Goal: Task Accomplishment & Management: Manage account settings

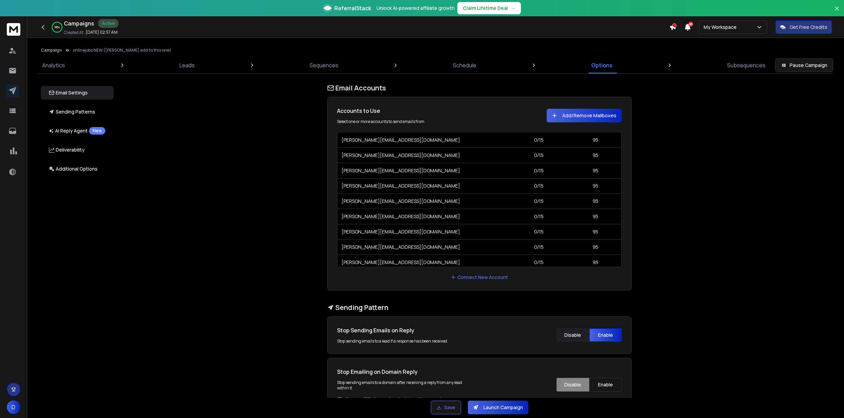
scroll to position [1422, 0]
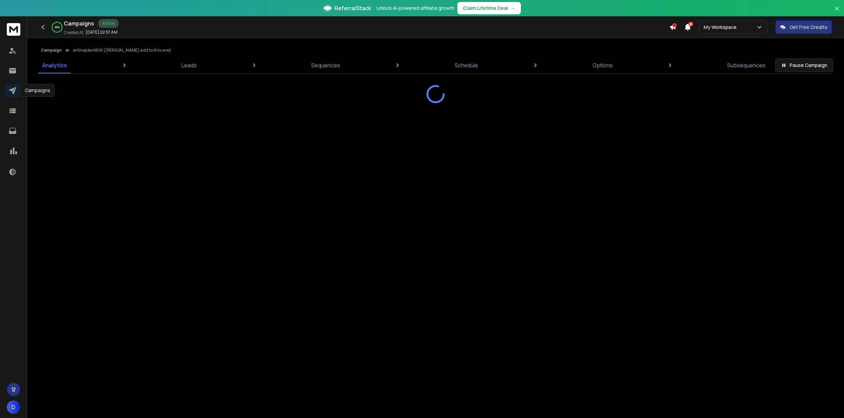
click at [18, 86] on link at bounding box center [13, 91] width 14 height 14
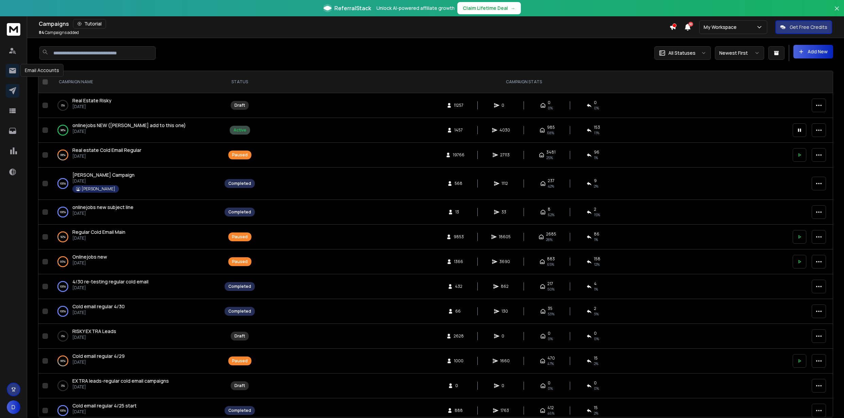
click at [13, 70] on icon at bounding box center [12, 70] width 7 height 5
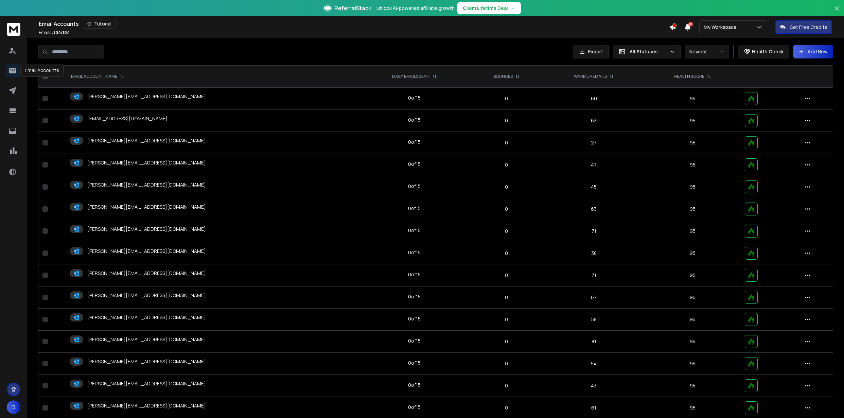
click at [218, 103] on td "[PERSON_NAME][EMAIL_ADDRESS][DOMAIN_NAME]" at bounding box center [213, 99] width 294 height 22
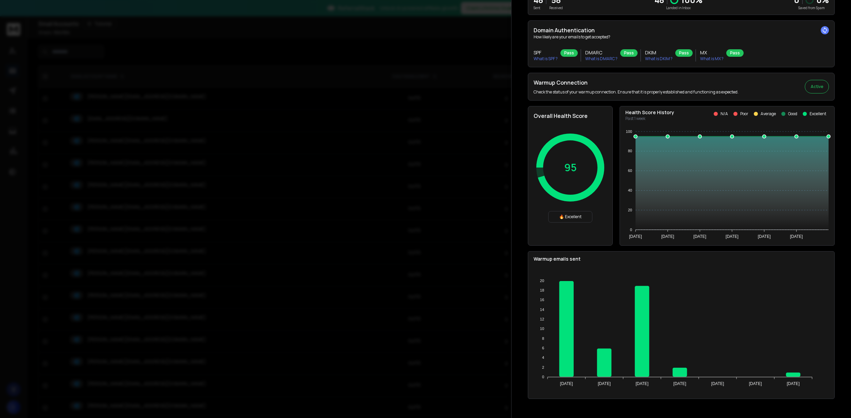
click at [321, 164] on div at bounding box center [425, 209] width 851 height 418
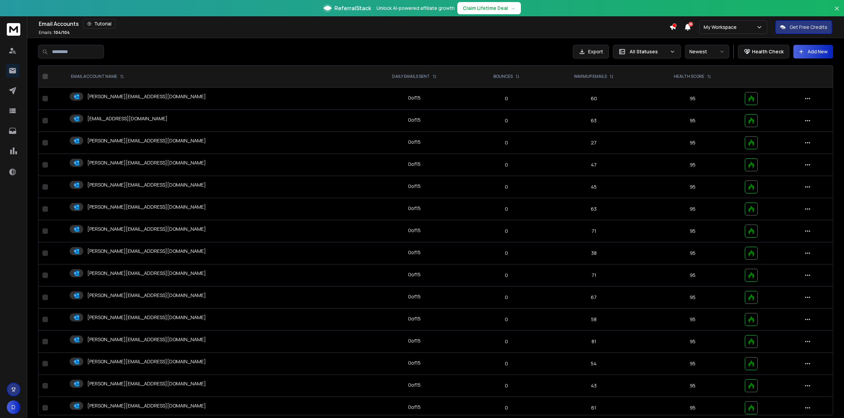
click at [186, 123] on td "[EMAIL_ADDRESS][DOMAIN_NAME]" at bounding box center [213, 121] width 294 height 22
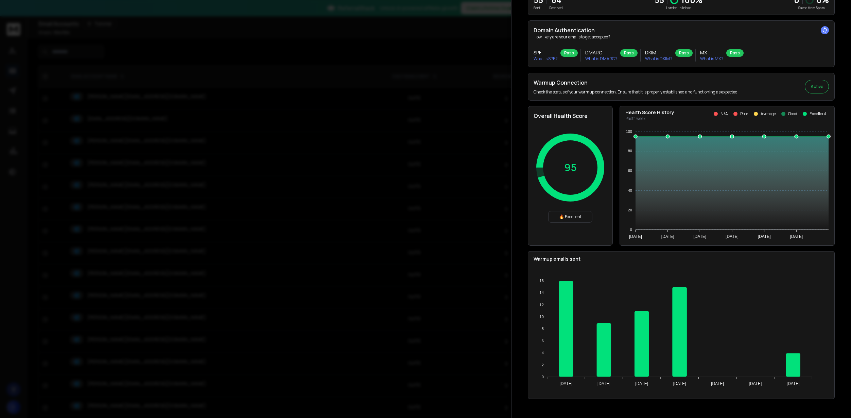
click at [407, 194] on div at bounding box center [425, 209] width 851 height 418
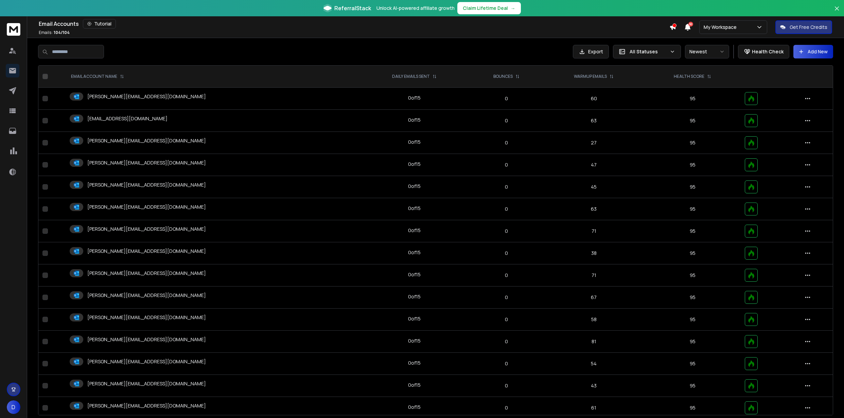
click at [124, 136] on td "[PERSON_NAME][EMAIL_ADDRESS][DOMAIN_NAME]" at bounding box center [213, 143] width 294 height 22
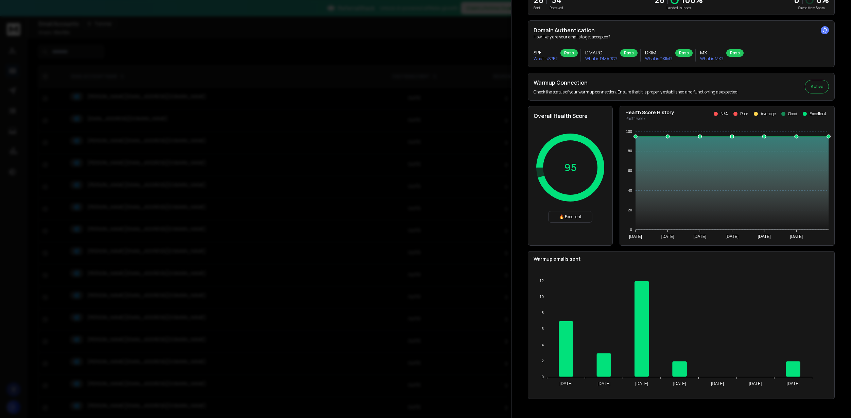
click at [363, 216] on div at bounding box center [425, 209] width 851 height 418
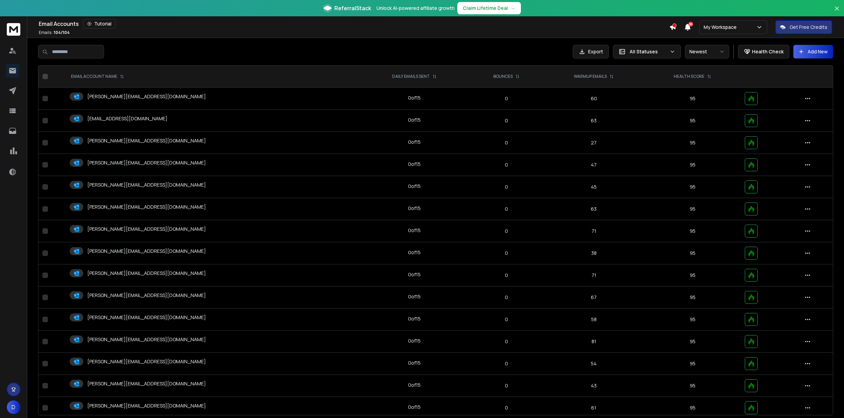
click at [145, 165] on p "[PERSON_NAME][EMAIL_ADDRESS][DOMAIN_NAME]" at bounding box center [146, 162] width 119 height 7
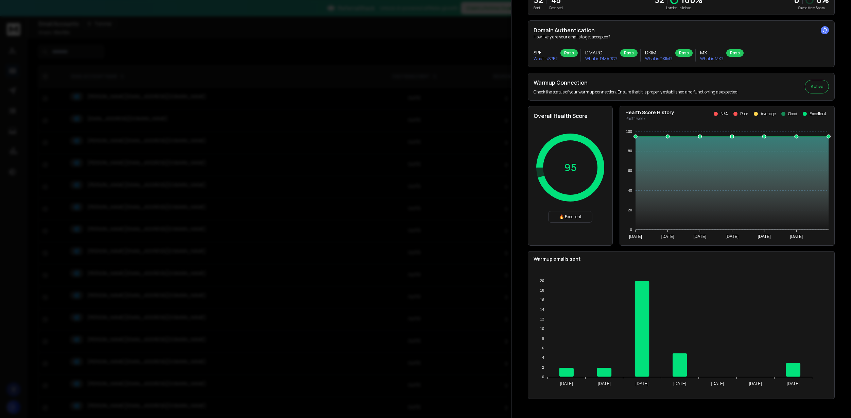
click at [242, 222] on div at bounding box center [425, 209] width 851 height 418
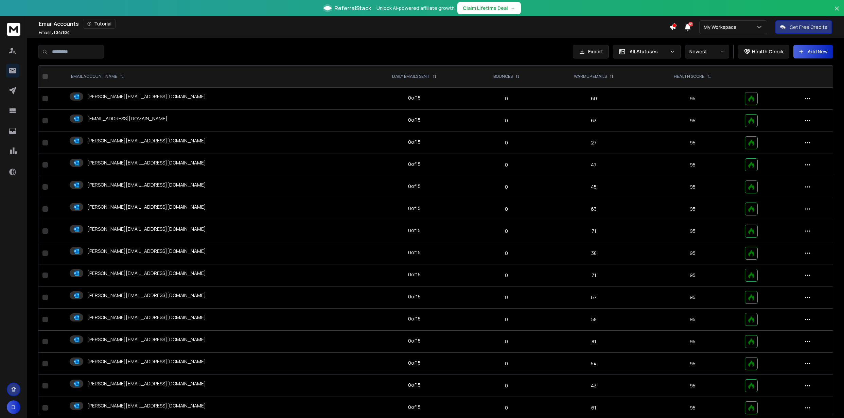
click at [144, 191] on td "[PERSON_NAME][EMAIL_ADDRESS][DOMAIN_NAME]" at bounding box center [213, 187] width 294 height 22
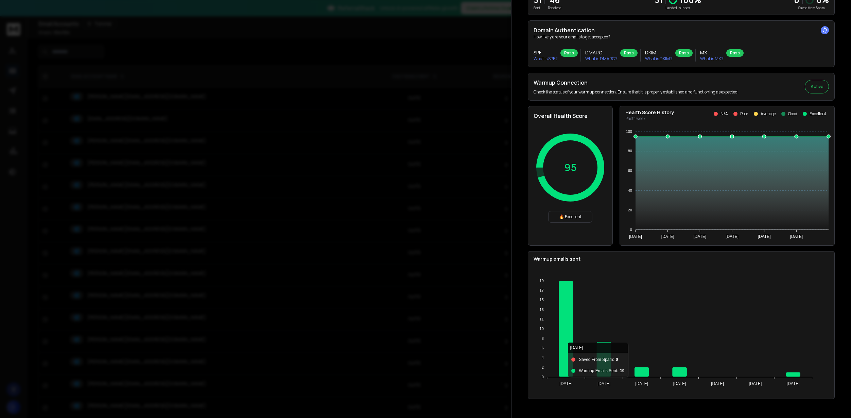
click at [223, 262] on div at bounding box center [425, 209] width 851 height 418
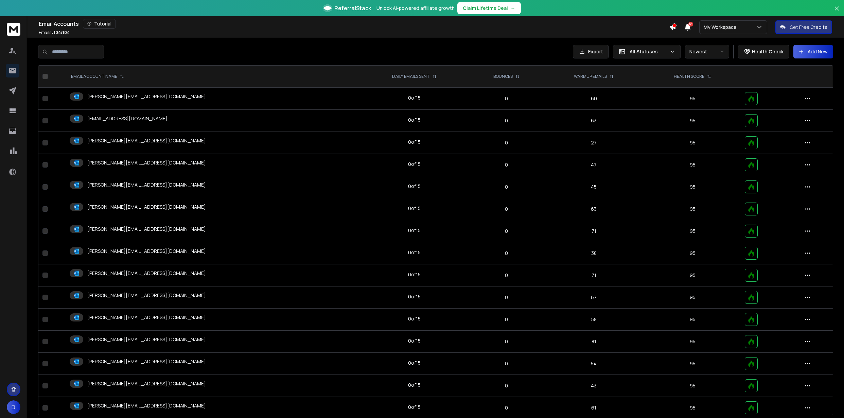
click at [89, 206] on p "[PERSON_NAME][EMAIL_ADDRESS][DOMAIN_NAME]" at bounding box center [146, 207] width 119 height 7
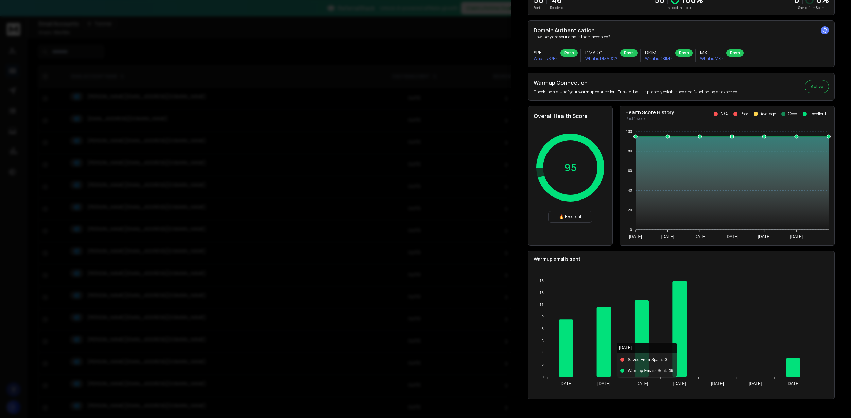
click at [329, 282] on div at bounding box center [425, 209] width 851 height 418
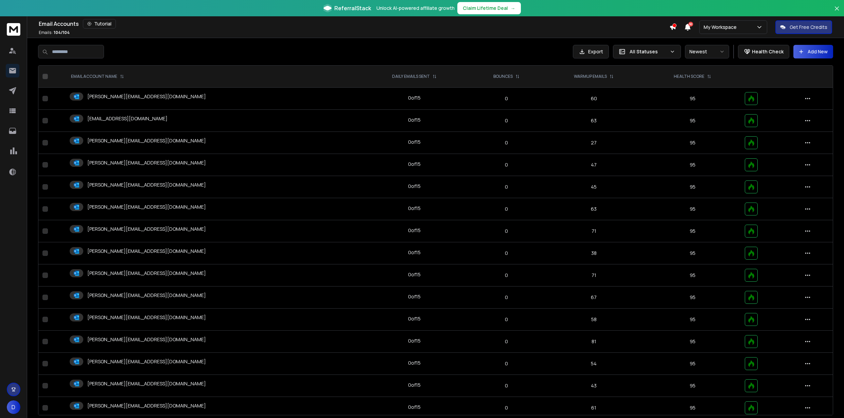
click at [138, 229] on p "[PERSON_NAME][EMAIL_ADDRESS][DOMAIN_NAME]" at bounding box center [146, 229] width 119 height 7
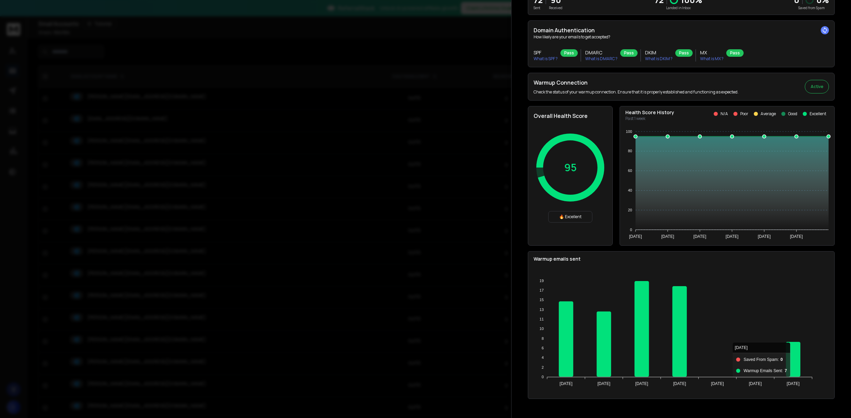
click at [317, 292] on div at bounding box center [425, 209] width 851 height 418
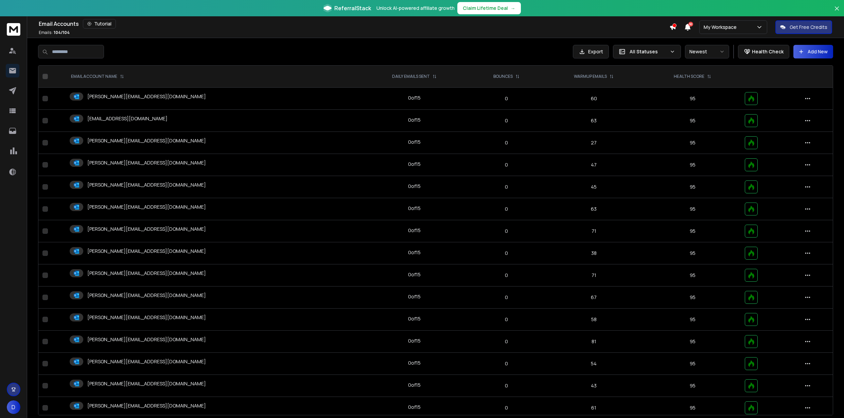
click at [188, 255] on div "[PERSON_NAME][EMAIL_ADDRESS][DOMAIN_NAME]" at bounding box center [212, 251] width 285 height 8
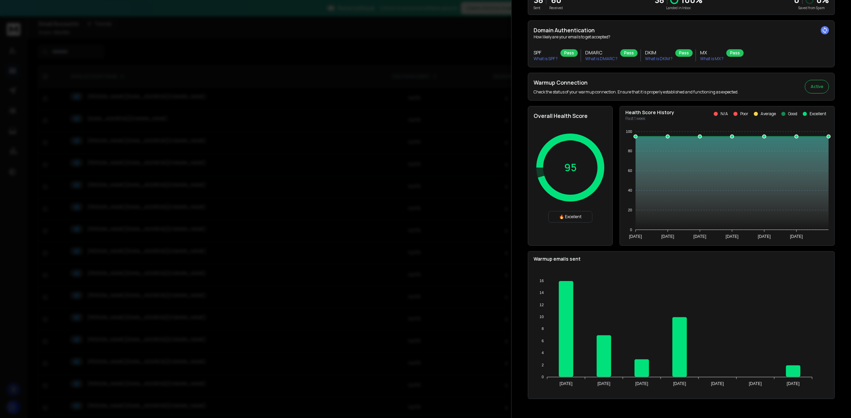
click at [365, 300] on div at bounding box center [425, 209] width 851 height 418
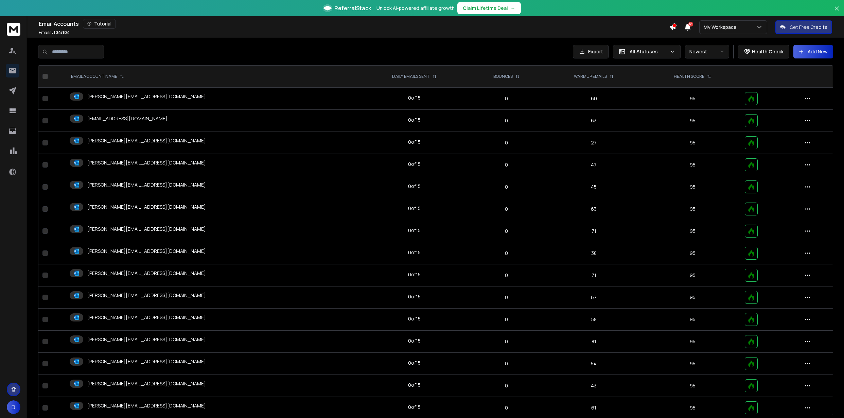
click at [181, 275] on div "[PERSON_NAME][EMAIL_ADDRESS][DOMAIN_NAME]" at bounding box center [212, 273] width 285 height 8
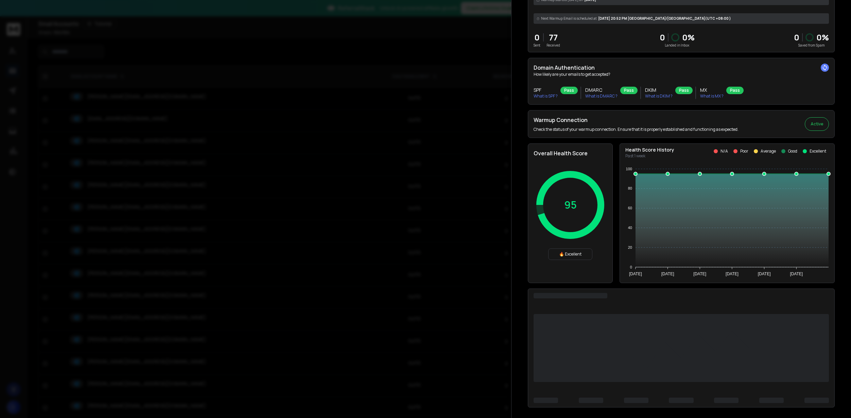
scroll to position [112, 0]
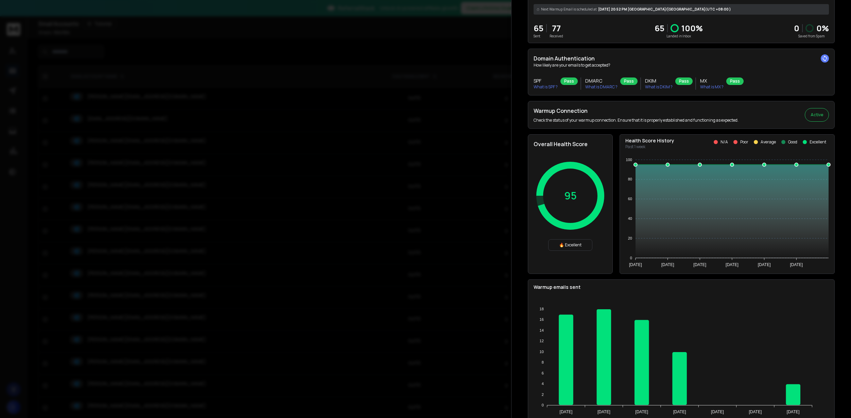
click at [296, 309] on div at bounding box center [425, 209] width 851 height 418
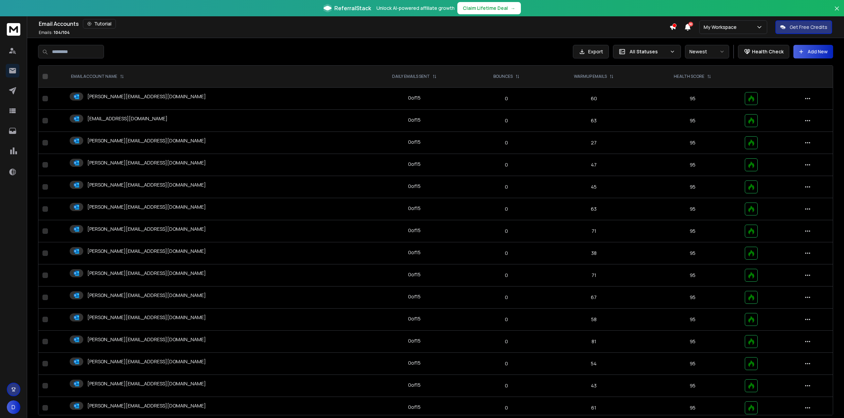
click at [226, 298] on div "[PERSON_NAME][EMAIL_ADDRESS][DOMAIN_NAME]" at bounding box center [212, 295] width 285 height 8
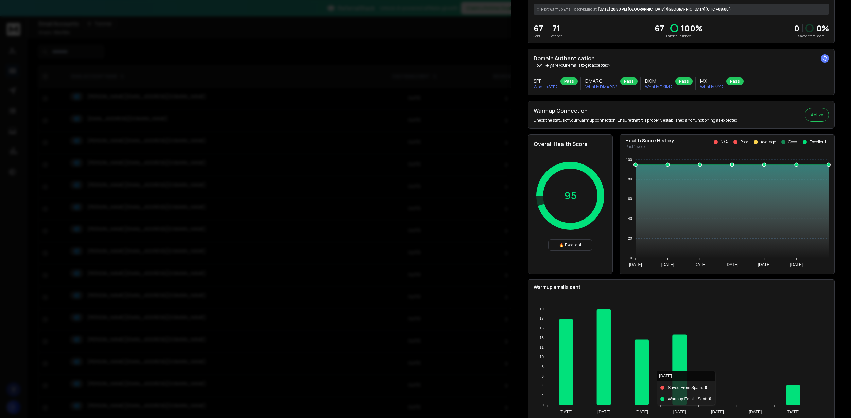
click at [346, 310] on div at bounding box center [425, 209] width 851 height 418
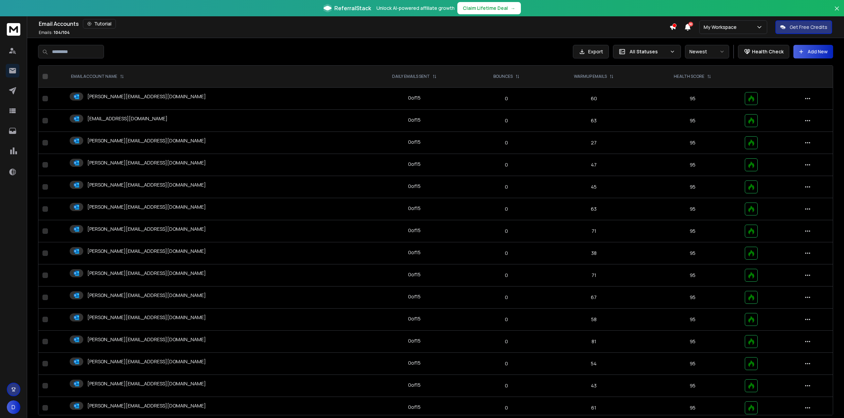
click at [139, 324] on td "[PERSON_NAME][EMAIL_ADDRESS][DOMAIN_NAME]" at bounding box center [213, 320] width 294 height 22
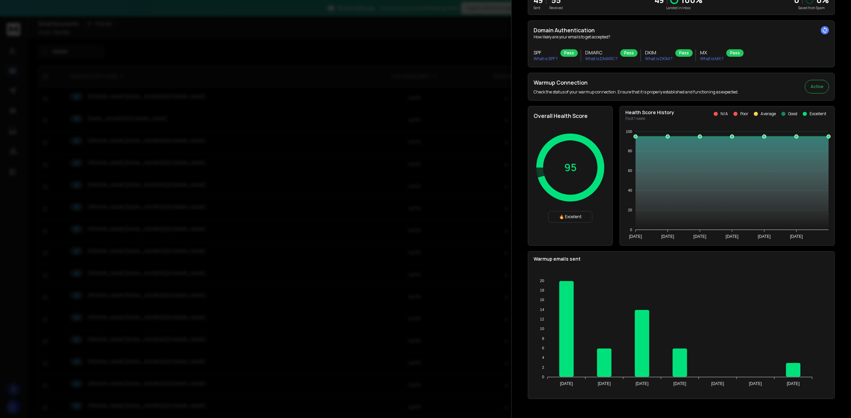
click at [118, 277] on div at bounding box center [425, 209] width 851 height 418
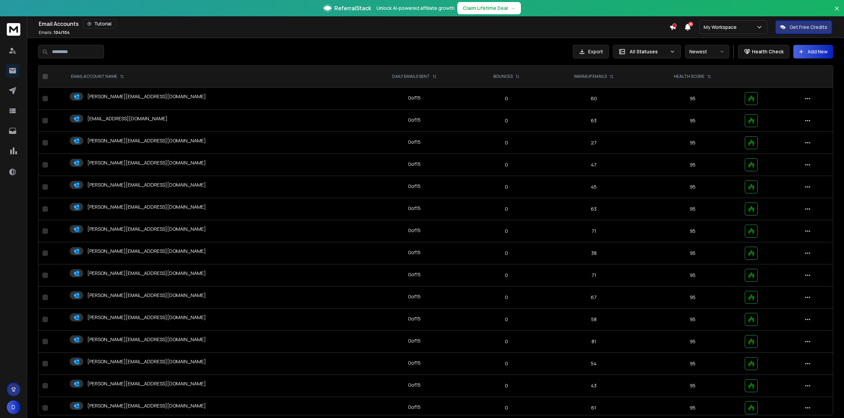
click at [139, 320] on p "[PERSON_NAME][EMAIL_ADDRESS][DOMAIN_NAME]" at bounding box center [146, 317] width 119 height 7
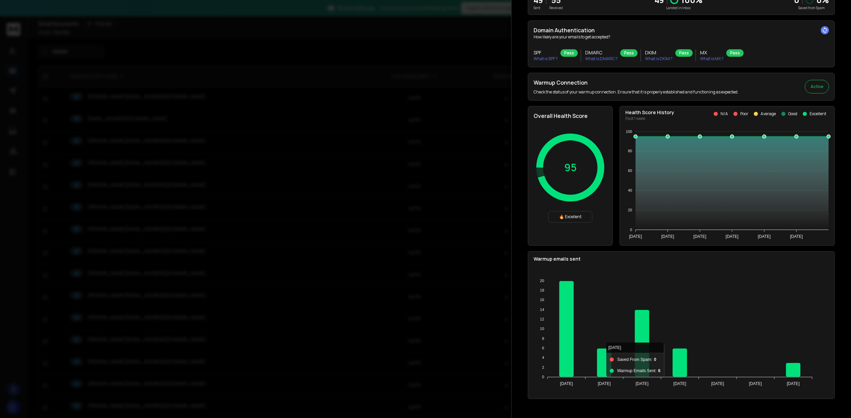
click at [84, 291] on div at bounding box center [425, 209] width 851 height 418
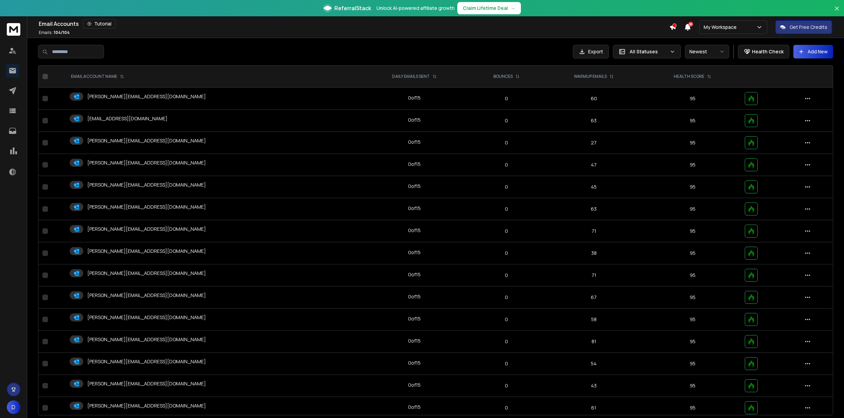
click at [47, 320] on button "button" at bounding box center [44, 319] width 5 height 5
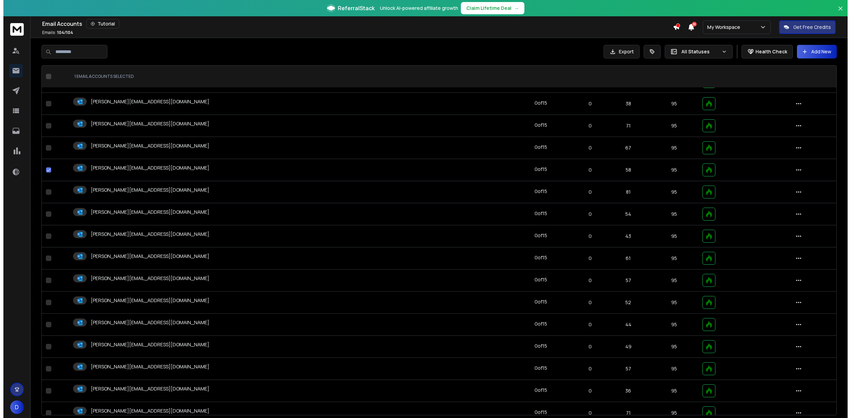
scroll to position [151, 0]
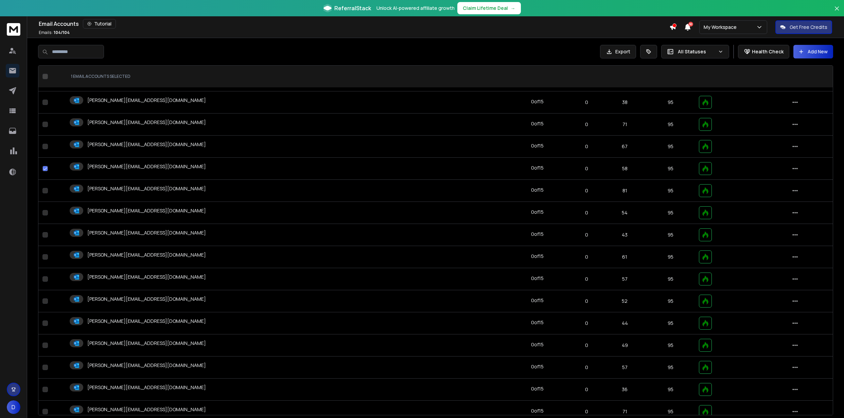
click at [118, 188] on p "[PERSON_NAME][EMAIL_ADDRESS][DOMAIN_NAME]" at bounding box center [146, 188] width 119 height 7
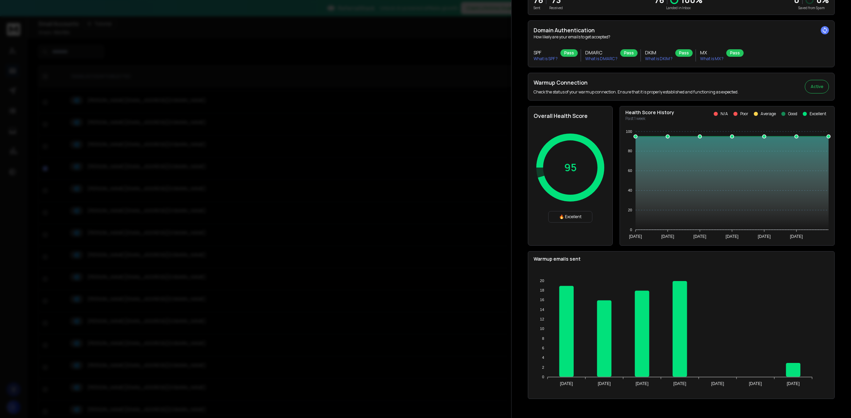
click at [353, 222] on div at bounding box center [425, 209] width 851 height 418
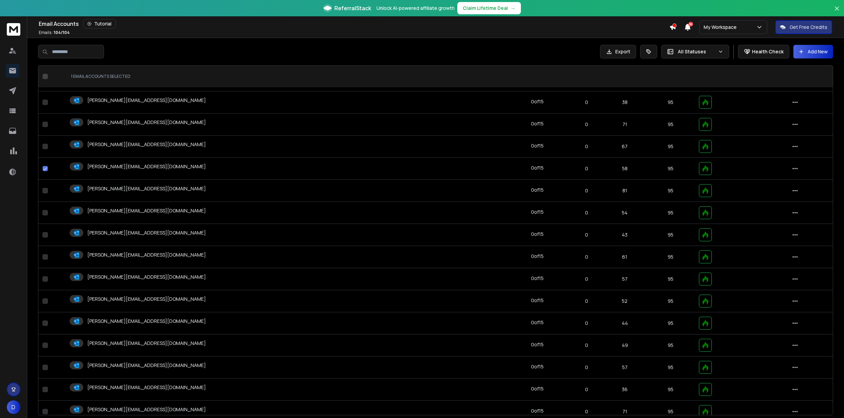
click at [137, 214] on p "[PERSON_NAME][EMAIL_ADDRESS][DOMAIN_NAME]" at bounding box center [146, 210] width 119 height 7
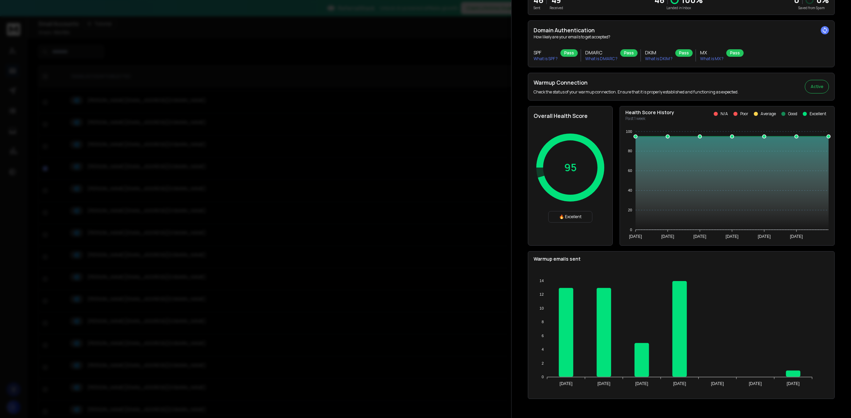
click at [285, 247] on div at bounding box center [425, 209] width 851 height 418
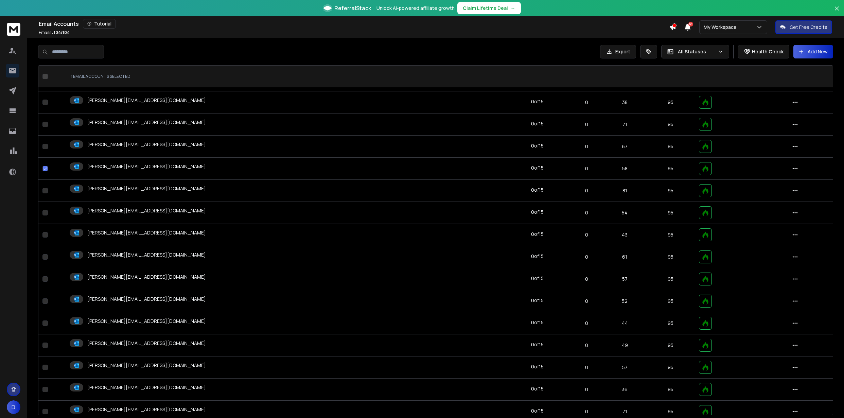
click at [144, 256] on p "[PERSON_NAME][EMAIL_ADDRESS][DOMAIN_NAME]" at bounding box center [146, 254] width 119 height 7
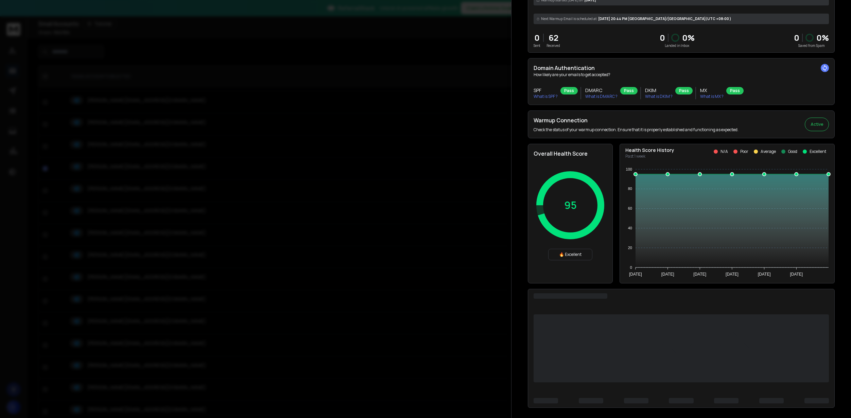
scroll to position [112, 0]
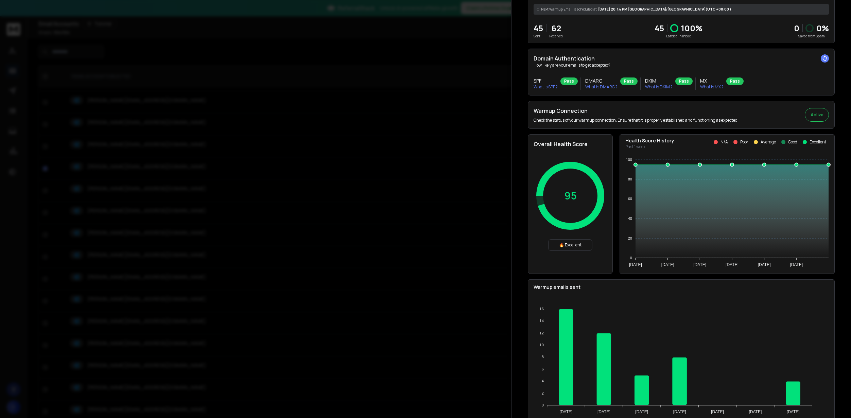
click at [192, 281] on div at bounding box center [425, 209] width 851 height 418
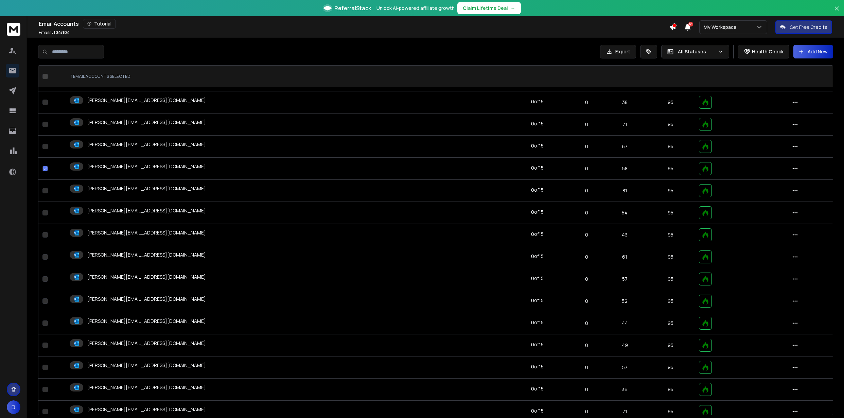
click at [138, 279] on p "[PERSON_NAME][EMAIL_ADDRESS][DOMAIN_NAME]" at bounding box center [146, 277] width 119 height 7
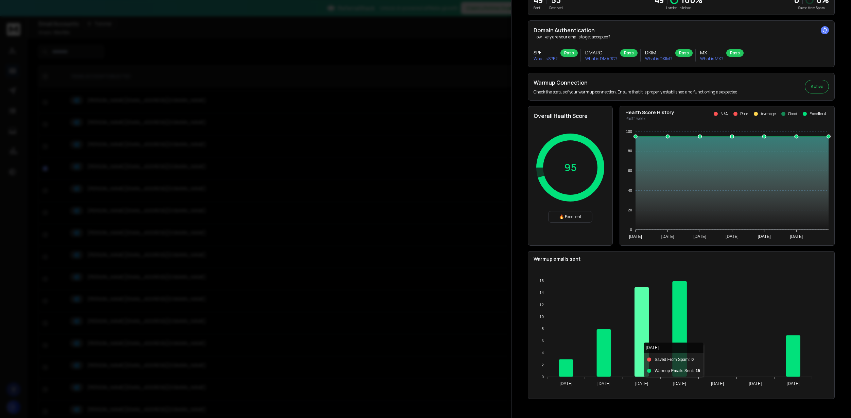
click at [289, 359] on div at bounding box center [425, 209] width 851 height 418
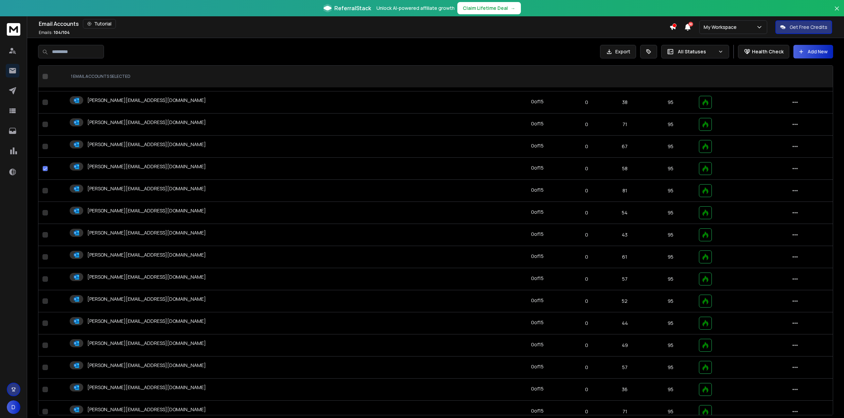
click at [169, 299] on div "[PERSON_NAME][EMAIL_ADDRESS][DOMAIN_NAME]" at bounding box center [285, 299] width 431 height 8
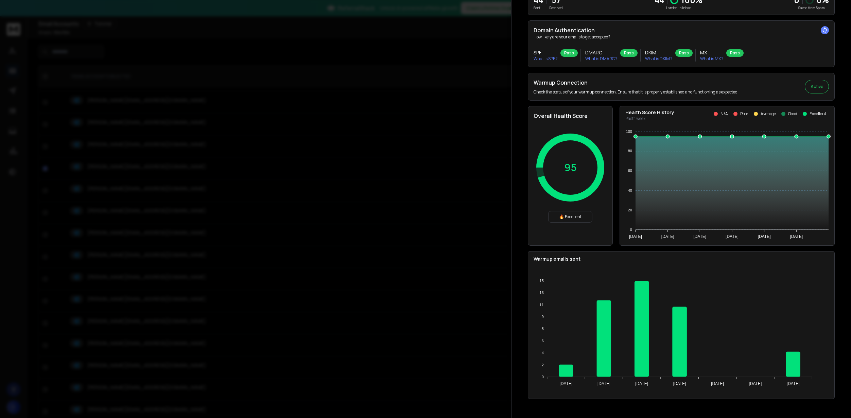
click at [309, 339] on div at bounding box center [425, 209] width 851 height 418
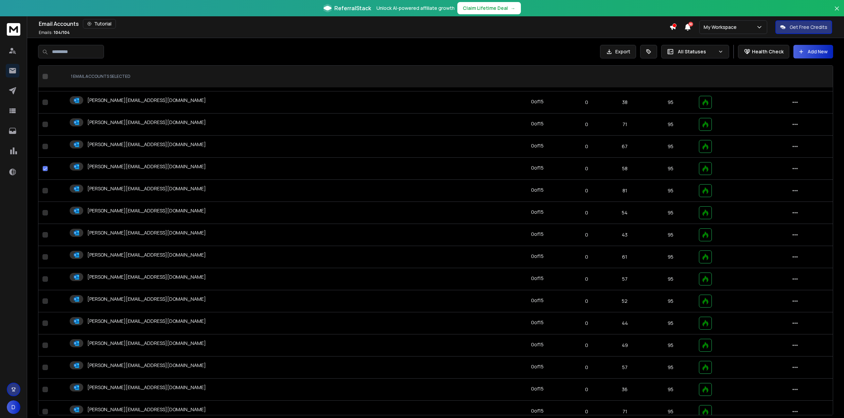
click at [169, 332] on td "[PERSON_NAME][EMAIL_ADDRESS][DOMAIN_NAME]" at bounding box center [285, 323] width 439 height 22
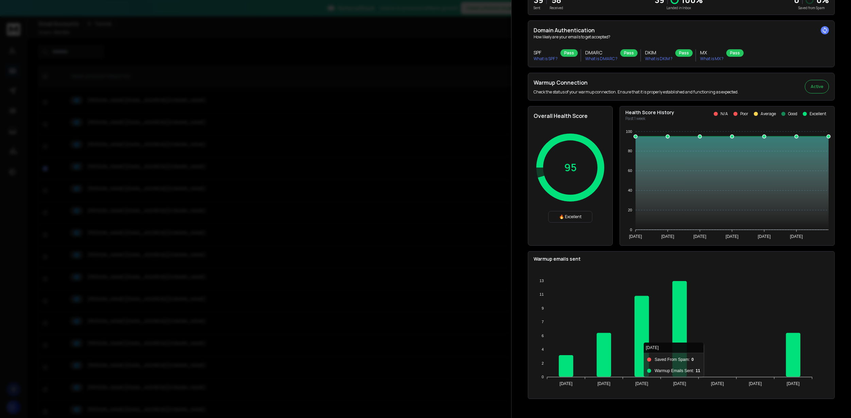
click at [312, 361] on div at bounding box center [425, 209] width 851 height 418
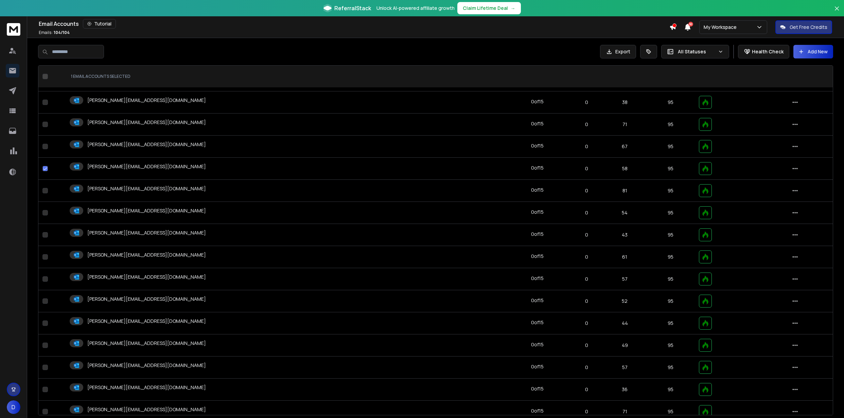
click at [150, 341] on div "[PERSON_NAME][EMAIL_ADDRESS][DOMAIN_NAME]" at bounding box center [138, 343] width 136 height 8
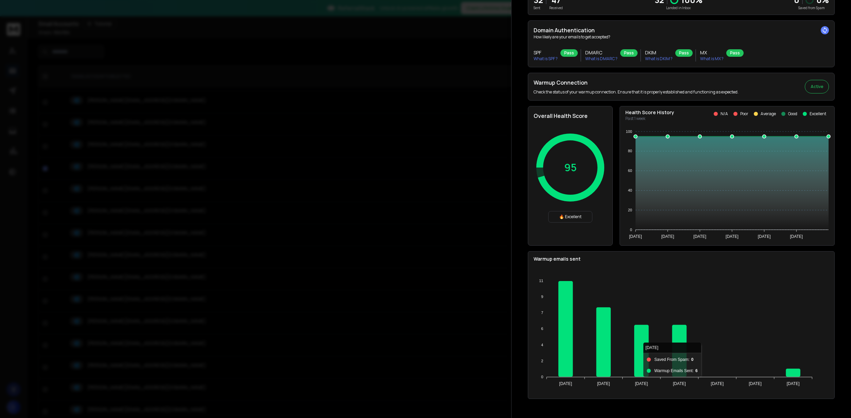
click at [239, 353] on div at bounding box center [425, 209] width 851 height 418
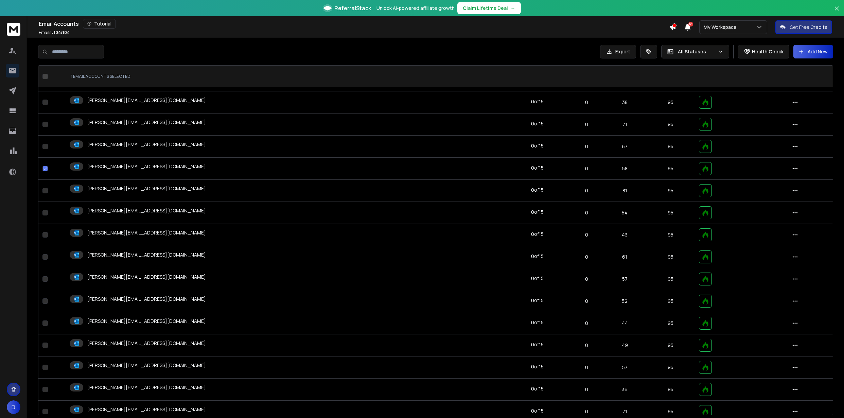
click at [134, 369] on div "[PERSON_NAME][EMAIL_ADDRESS][DOMAIN_NAME]" at bounding box center [138, 365] width 136 height 8
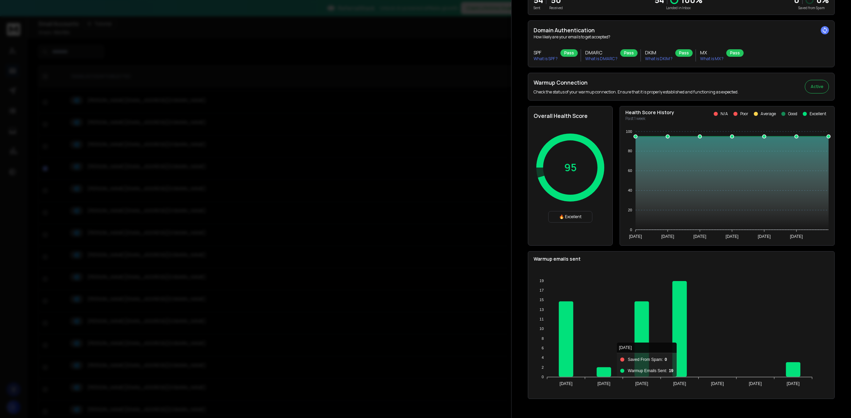
click at [254, 354] on div at bounding box center [425, 209] width 851 height 418
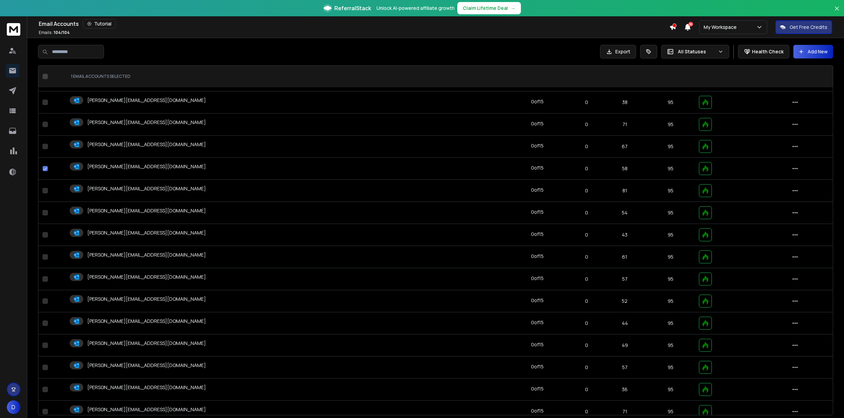
click at [105, 389] on p "[PERSON_NAME][EMAIL_ADDRESS][DOMAIN_NAME]" at bounding box center [146, 387] width 119 height 7
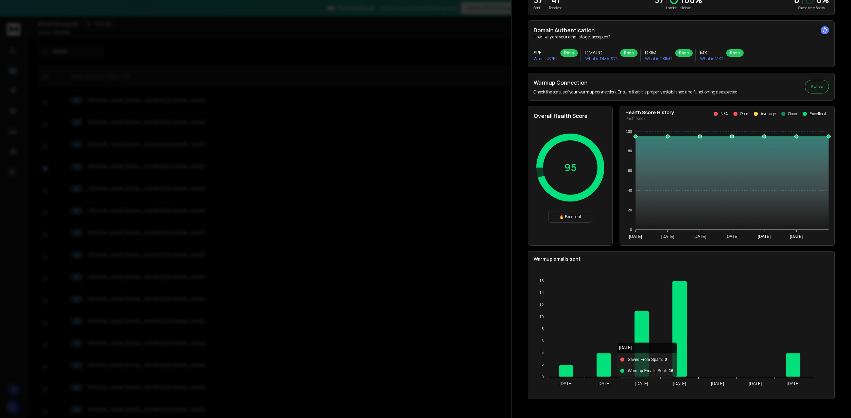
click at [24, 368] on div at bounding box center [425, 209] width 851 height 418
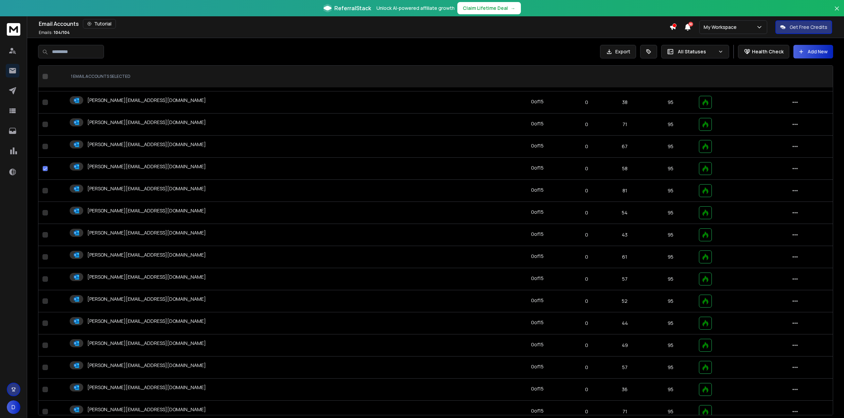
click at [46, 391] on button "button" at bounding box center [44, 389] width 5 height 5
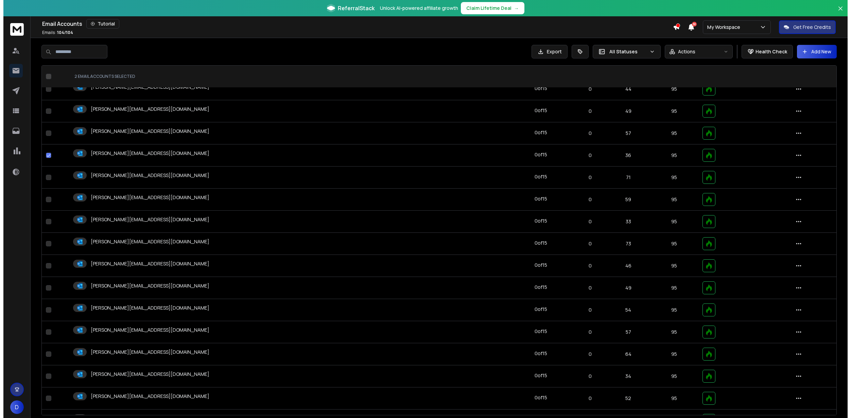
scroll to position [453, 0]
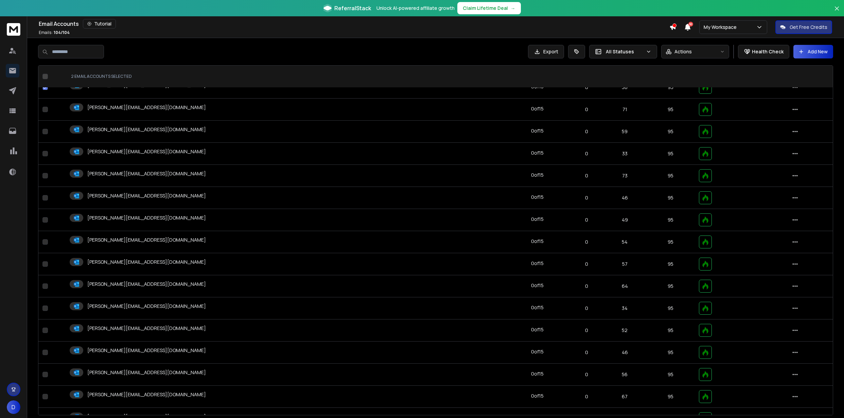
click at [117, 105] on div "[PERSON_NAME][EMAIL_ADDRESS][DOMAIN_NAME]" at bounding box center [138, 107] width 136 height 8
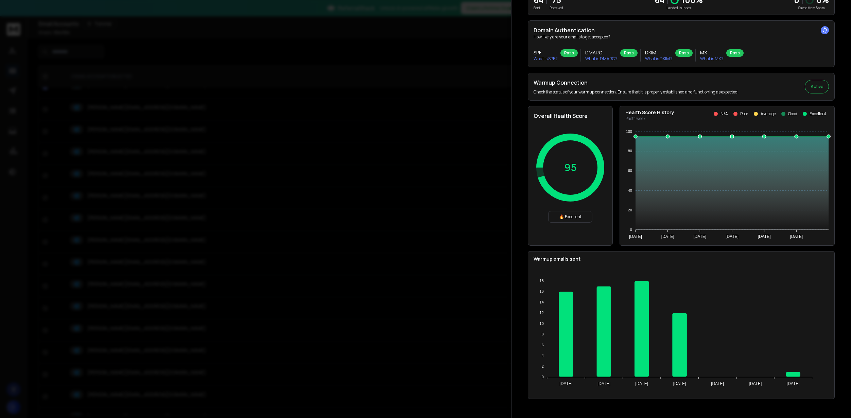
click at [290, 222] on div at bounding box center [425, 209] width 851 height 418
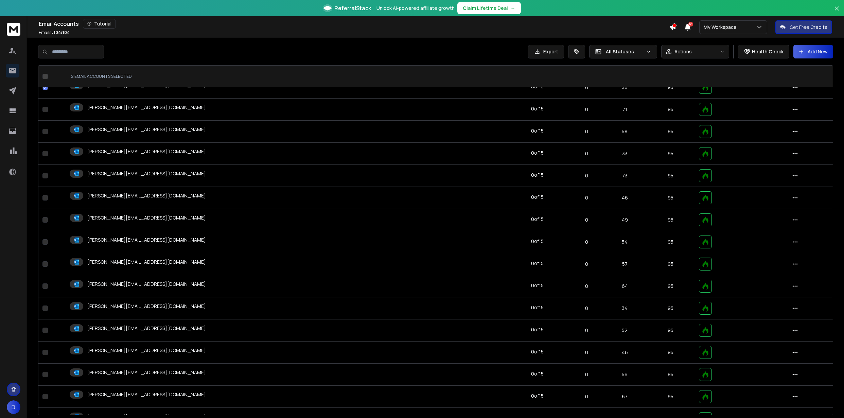
click at [127, 141] on td "[PERSON_NAME][EMAIL_ADDRESS][DOMAIN_NAME]" at bounding box center [285, 132] width 439 height 22
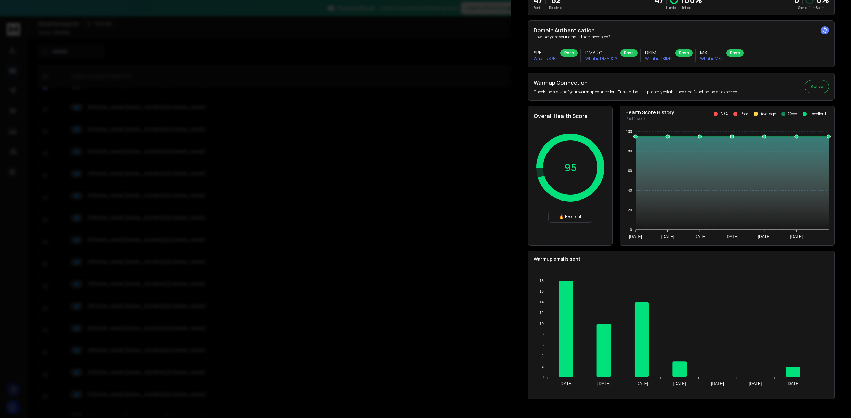
click at [253, 196] on div at bounding box center [425, 209] width 851 height 418
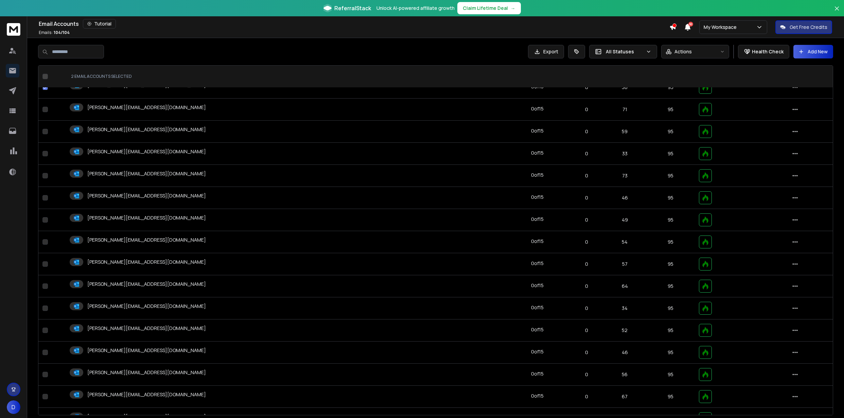
click at [144, 161] on td "[PERSON_NAME][EMAIL_ADDRESS][DOMAIN_NAME]" at bounding box center [285, 154] width 439 height 22
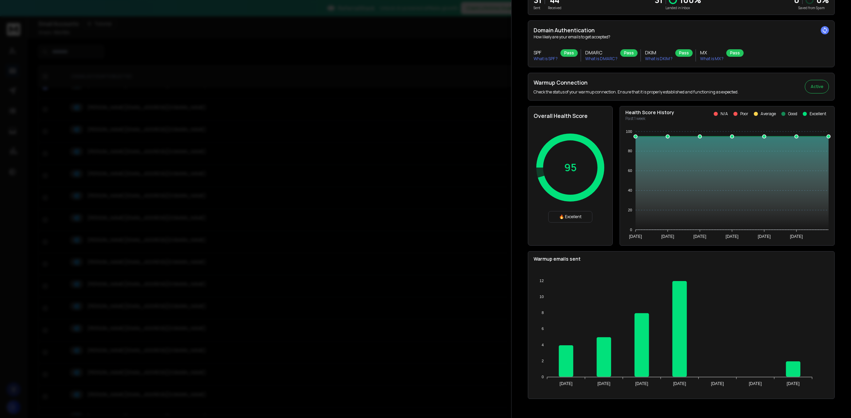
click at [342, 203] on div at bounding box center [425, 209] width 851 height 418
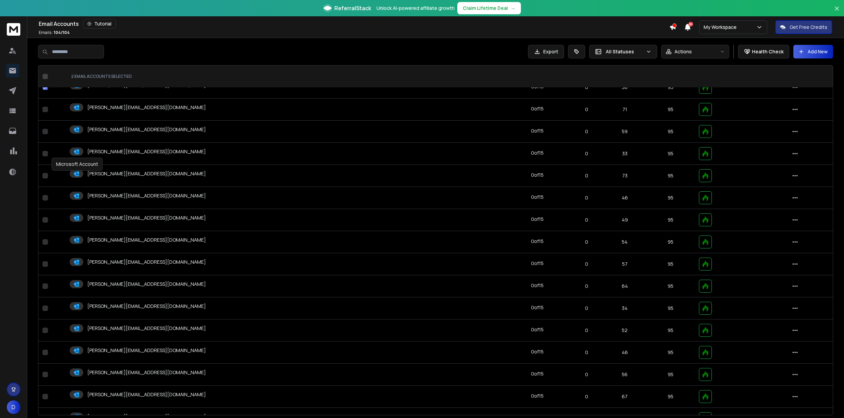
click at [44, 156] on button "button" at bounding box center [44, 153] width 5 height 5
